Goal: Navigation & Orientation: Find specific page/section

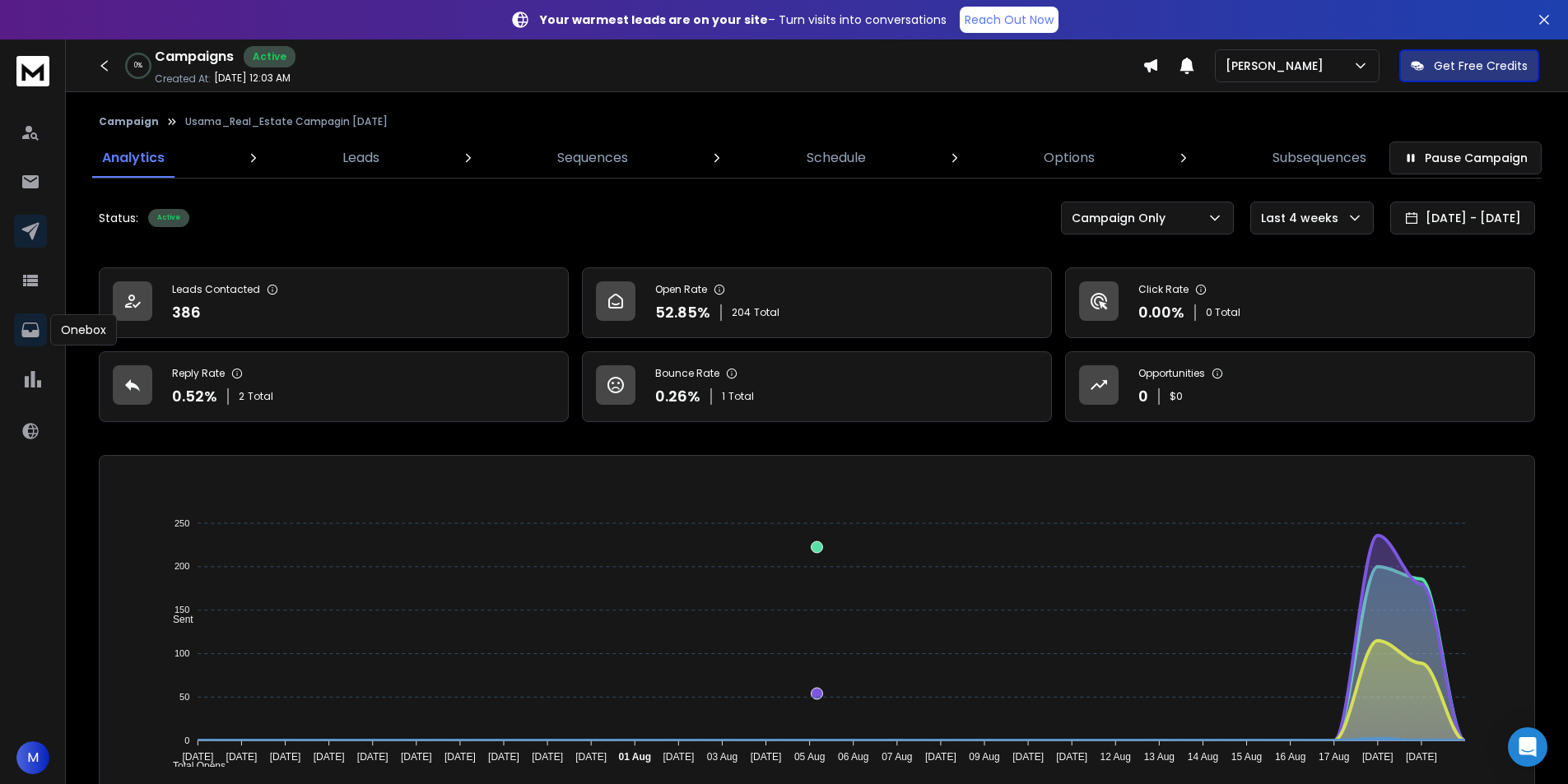
click at [39, 325] on icon at bounding box center [31, 330] width 20 height 20
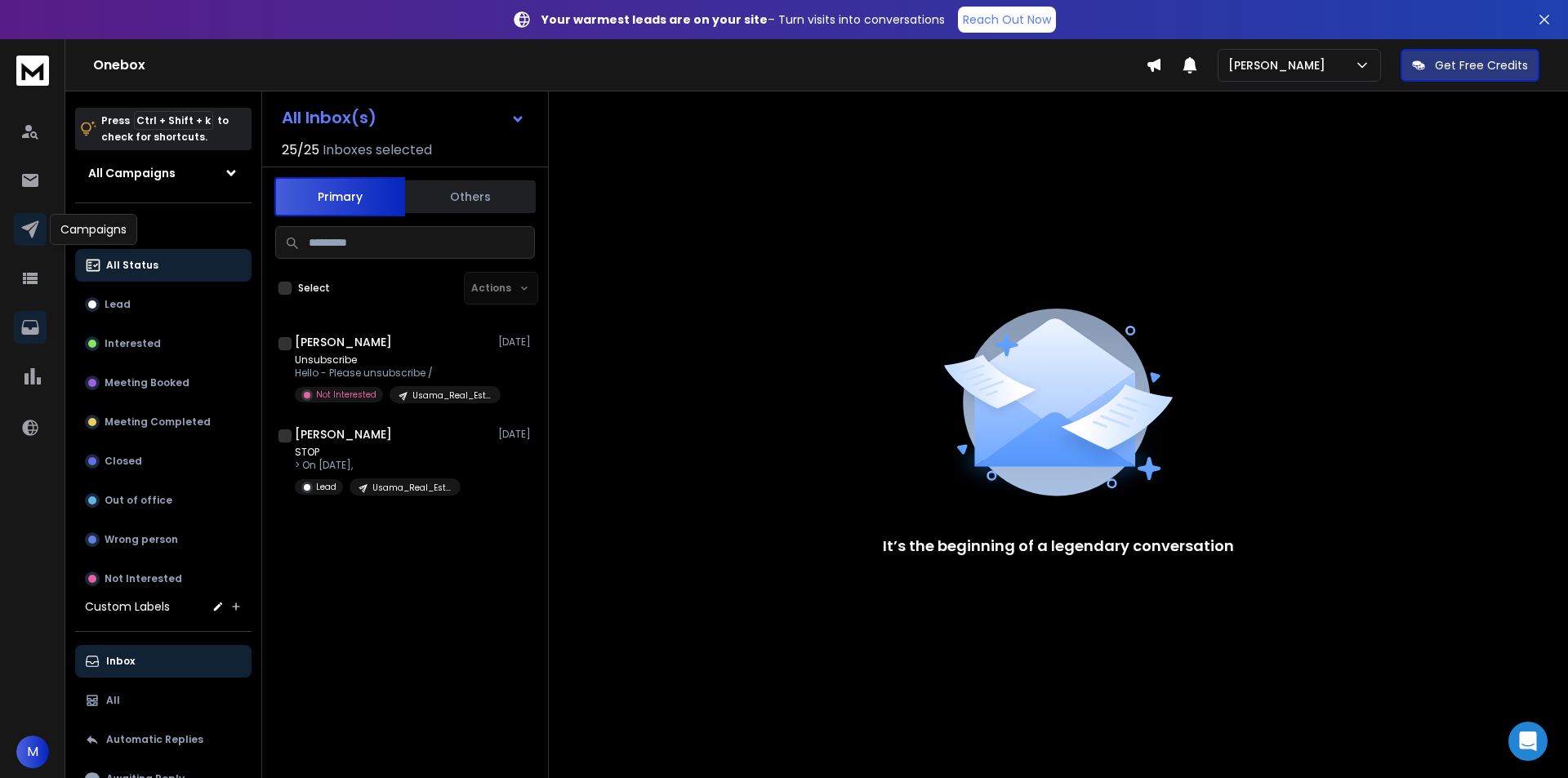
click at [31, 232] on icon at bounding box center [30, 229] width 17 height 17
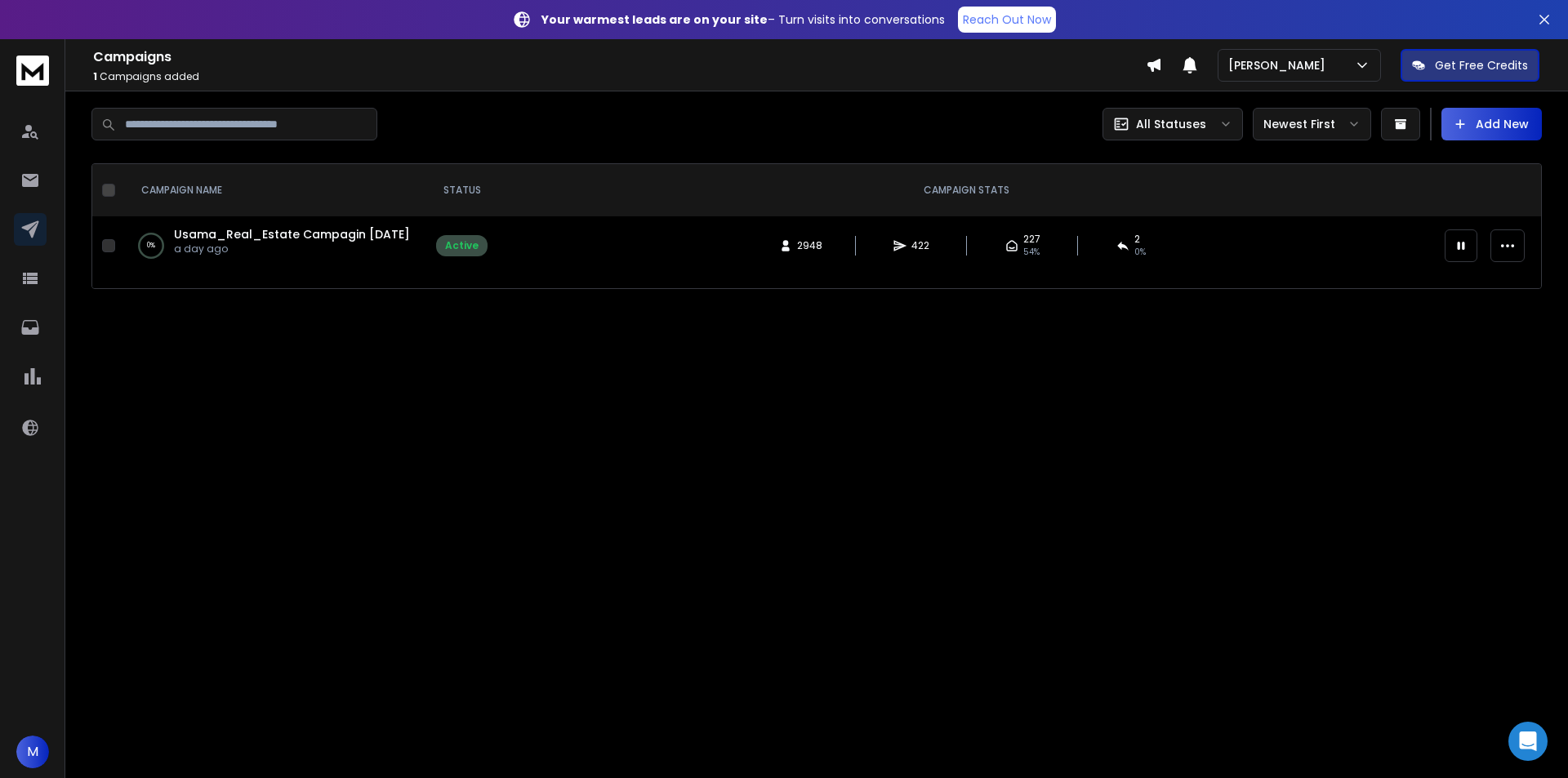
click at [550, 251] on div "2948 422 227 54 % 2 0 %" at bounding box center [966, 246] width 918 height 26
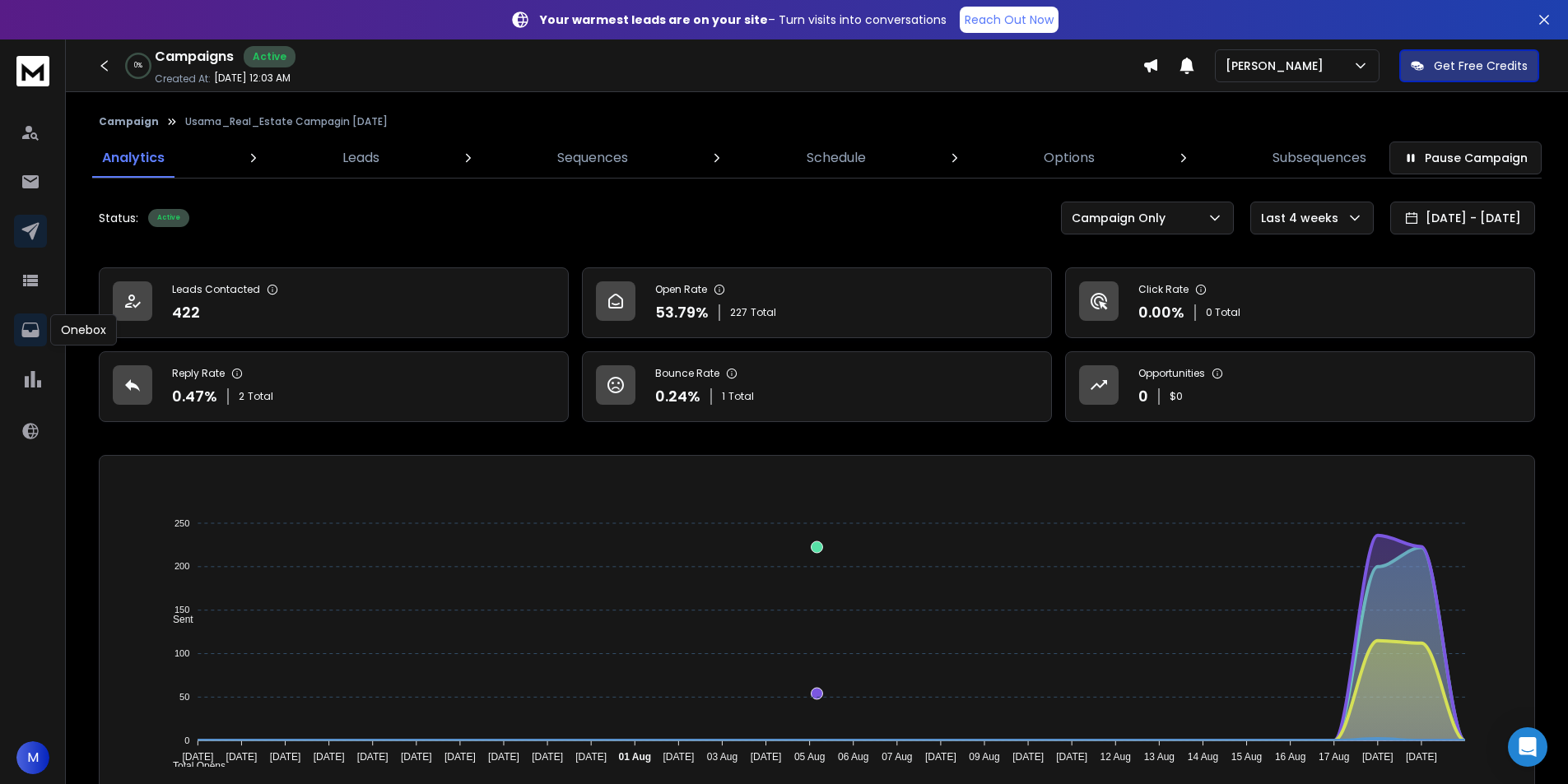
click at [33, 334] on icon at bounding box center [30, 330] width 17 height 14
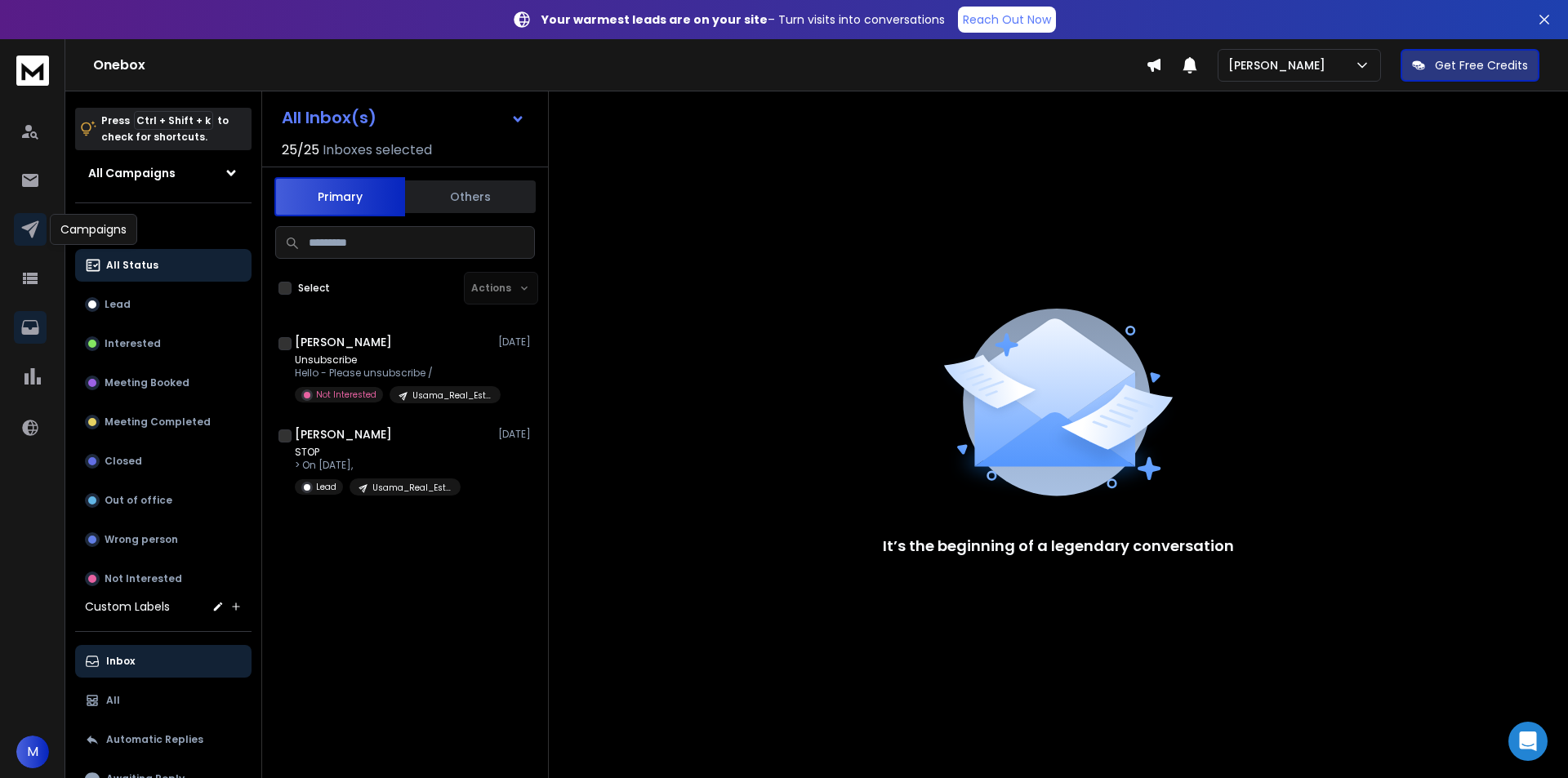
click at [35, 214] on link at bounding box center [30, 229] width 32 height 32
